Goal: Task Accomplishment & Management: Manage account settings

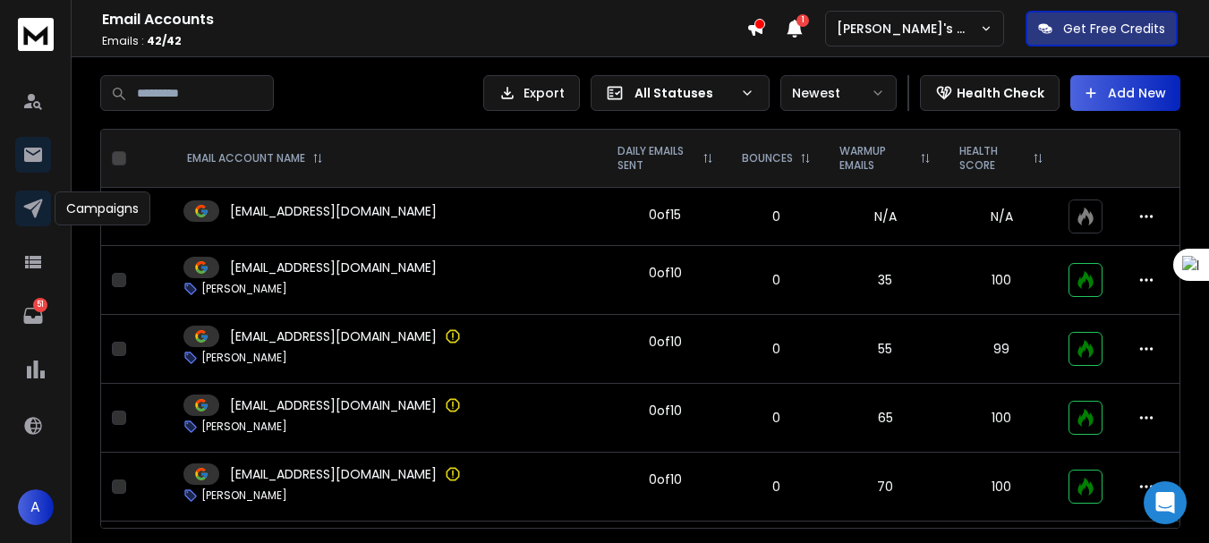
click at [38, 198] on icon at bounding box center [32, 208] width 21 height 21
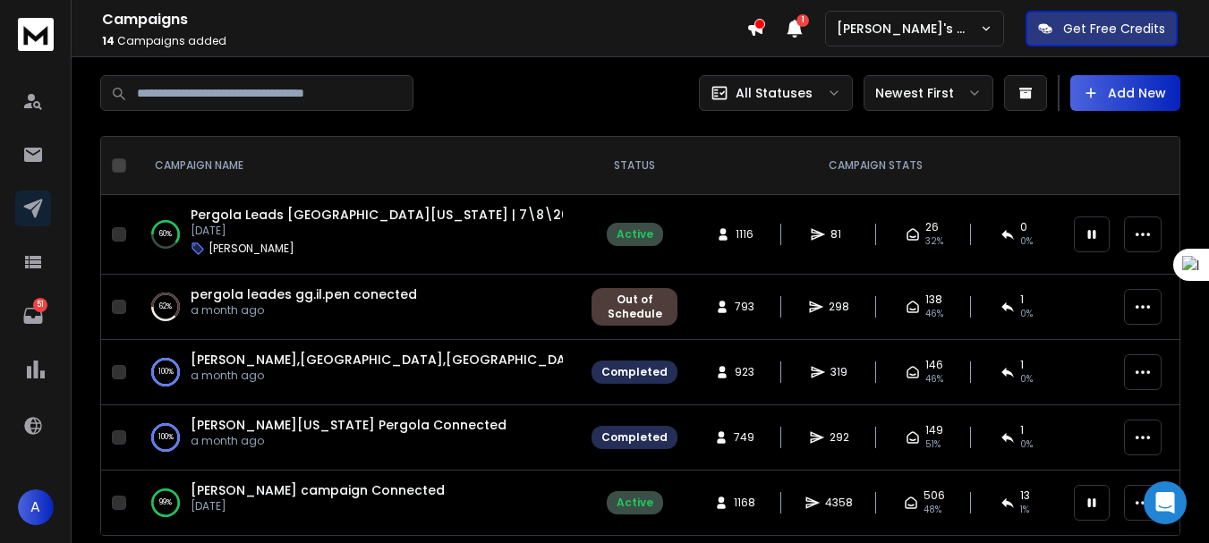
click at [339, 226] on p "[DATE]" at bounding box center [377, 231] width 372 height 14
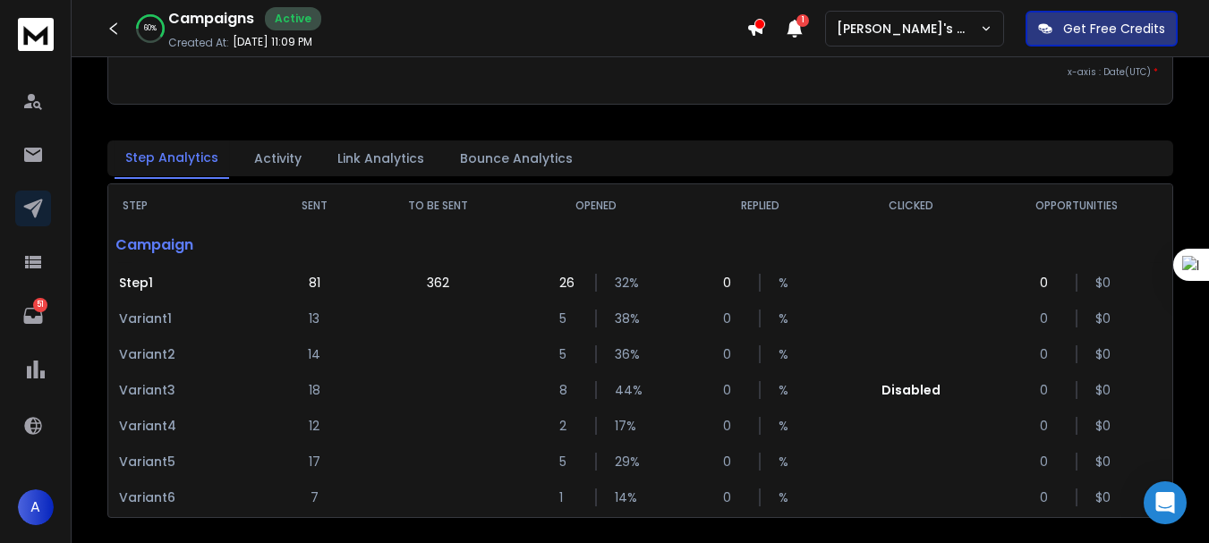
scroll to position [747, 0]
click at [625, 284] on p "32 %" at bounding box center [624, 282] width 18 height 18
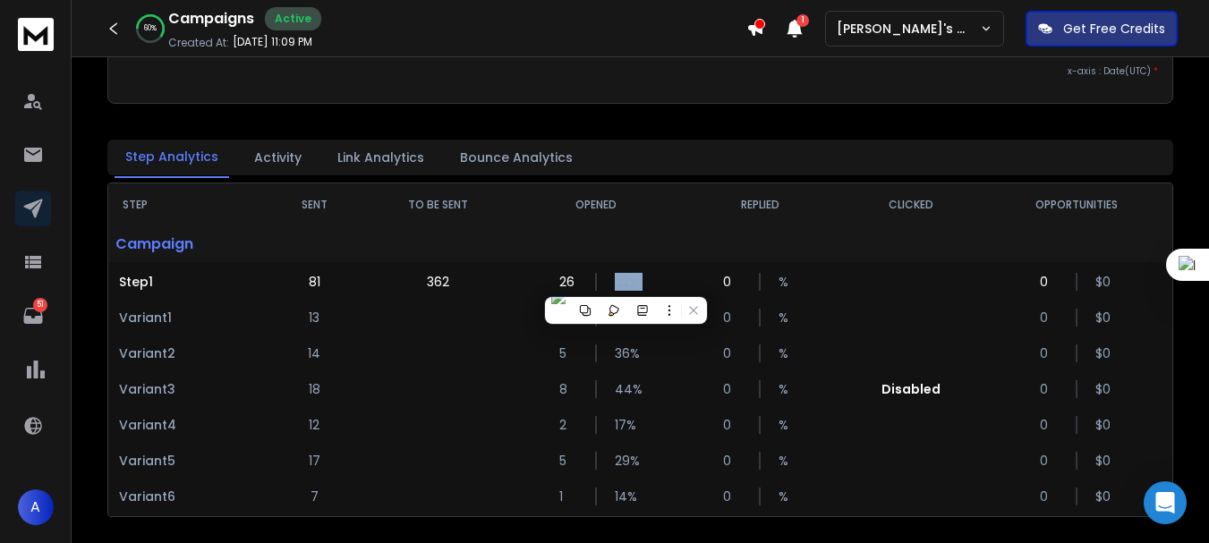
scroll to position [0, 0]
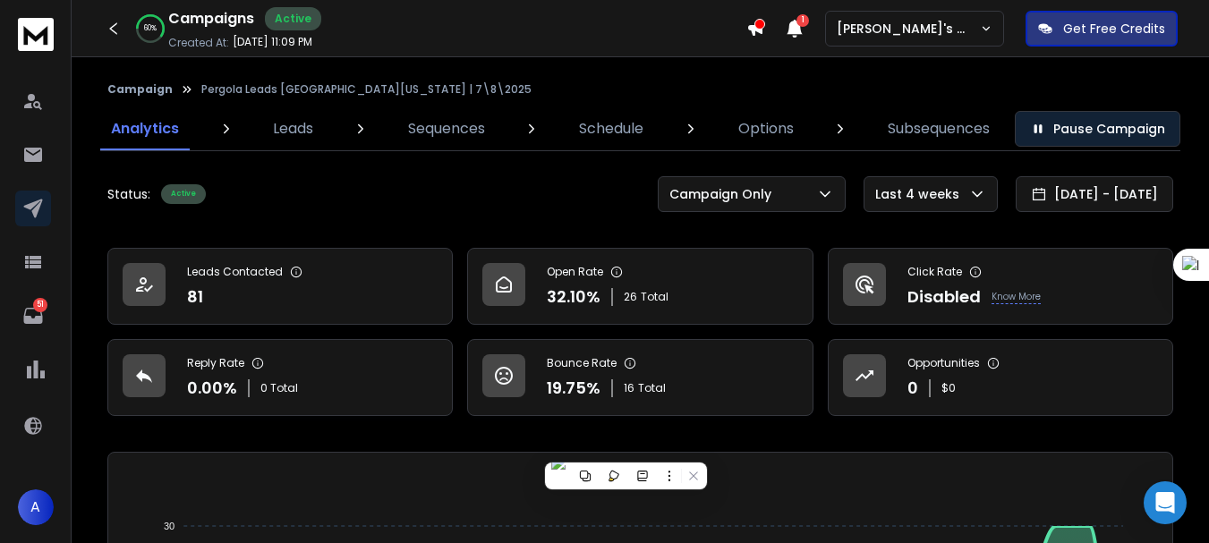
click at [1093, 117] on button "Pause Campaign" at bounding box center [1098, 129] width 166 height 36
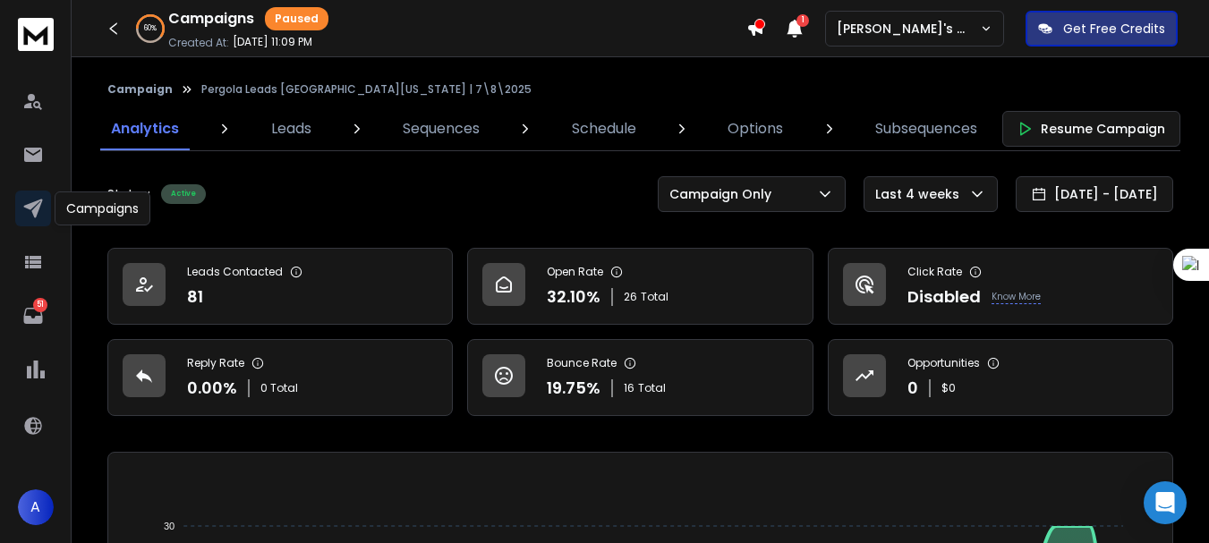
click at [44, 208] on link at bounding box center [33, 209] width 36 height 36
